Goal: Find specific page/section: Find specific page/section

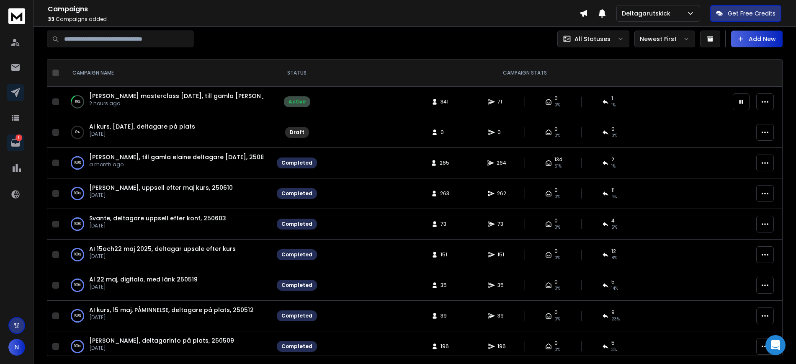
scroll to position [5, 0]
click at [16, 145] on icon at bounding box center [15, 143] width 9 height 8
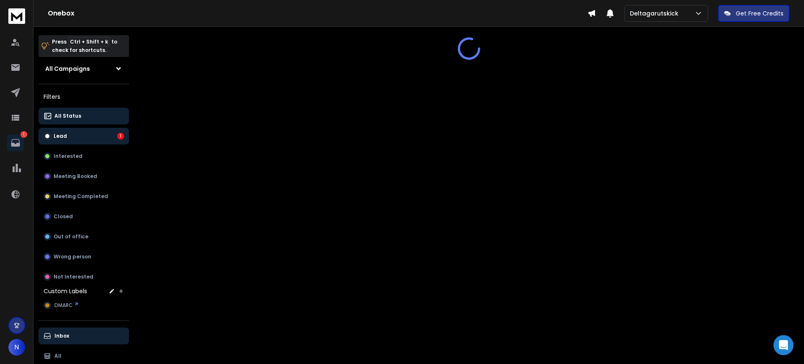
click at [93, 137] on button "Lead 1" at bounding box center [84, 136] width 90 height 17
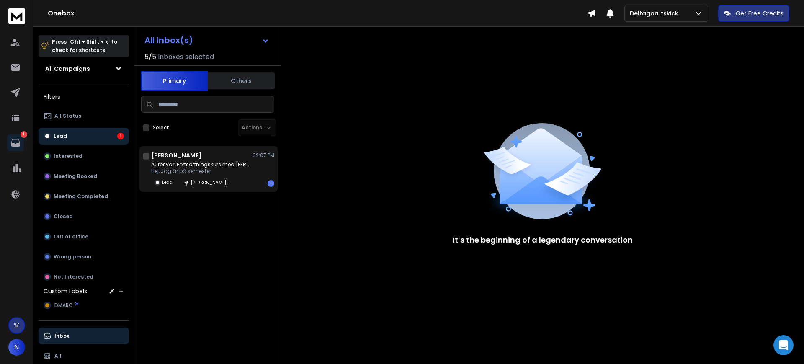
click at [189, 153] on h1 "[PERSON_NAME]" at bounding box center [176, 155] width 50 height 8
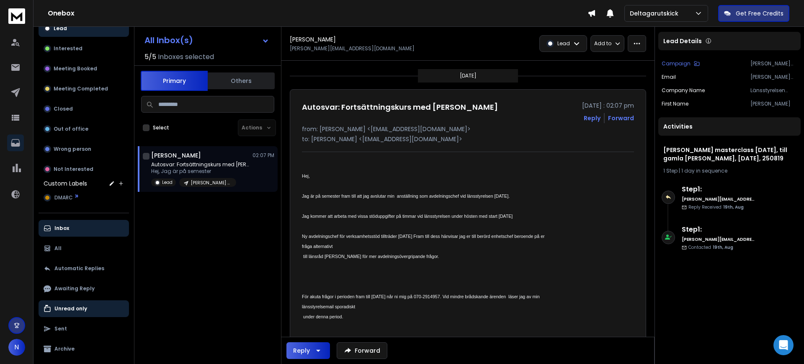
scroll to position [116, 0]
click at [71, 320] on button "Sent" at bounding box center [84, 328] width 90 height 17
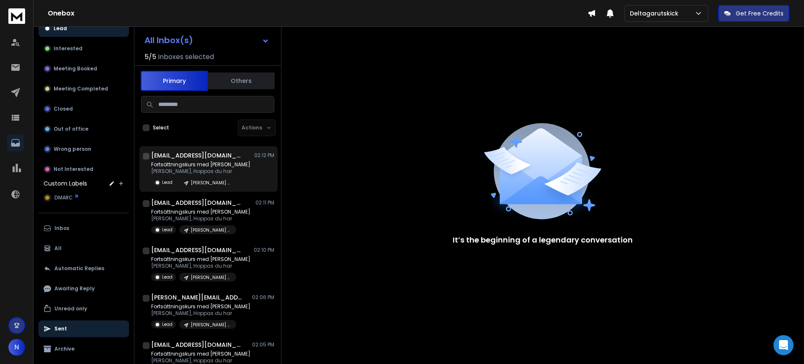
click at [196, 175] on div "Fortsättningskurs med [PERSON_NAME] [PERSON_NAME], [PERSON_NAME] du har Lead [P…" at bounding box center [200, 174] width 99 height 26
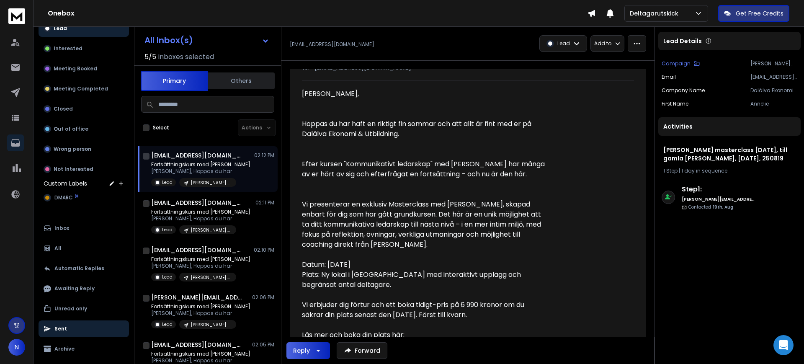
scroll to position [0, 0]
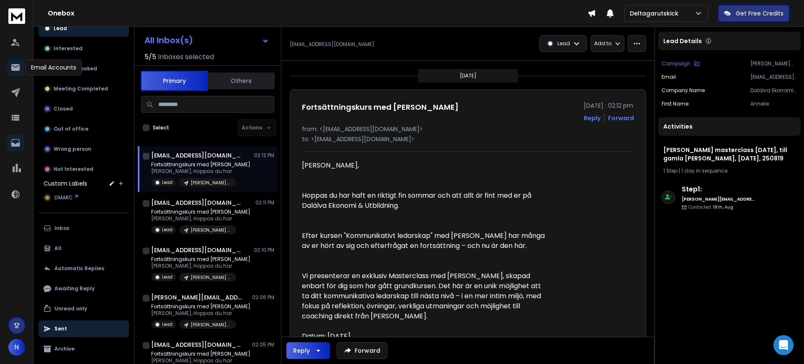
click at [14, 63] on icon at bounding box center [15, 67] width 10 height 10
